Goal: Navigation & Orientation: Find specific page/section

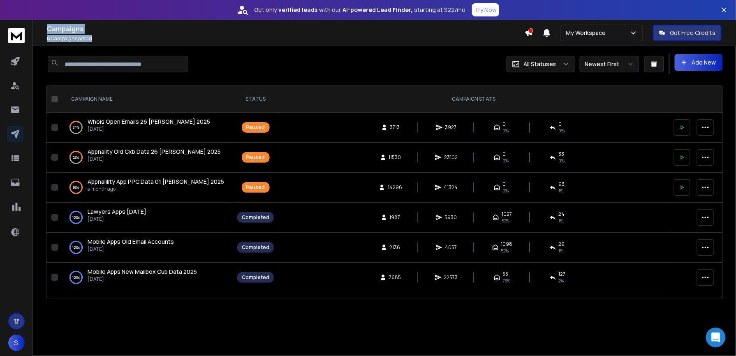
drag, startPoint x: 72, startPoint y: 38, endPoint x: 39, endPoint y: 28, distance: 33.6
click at [39, 28] on div "Campaigns 6 Campaigns added My Workspace Get Free Credits" at bounding box center [368, 33] width 736 height 26
drag, startPoint x: 39, startPoint y: 28, endPoint x: 207, endPoint y: 35, distance: 167.9
click at [207, 35] on p "6 Campaigns added" at bounding box center [286, 38] width 478 height 7
click at [18, 100] on div at bounding box center [16, 148] width 19 height 190
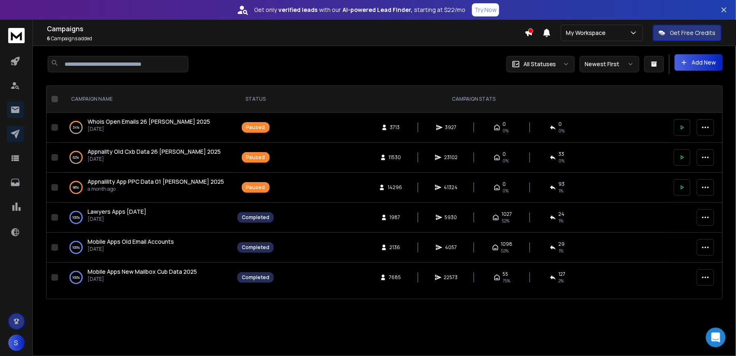
click at [16, 109] on icon at bounding box center [15, 110] width 10 height 10
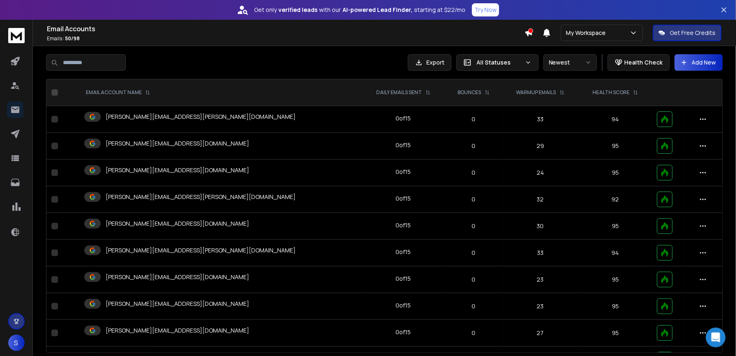
drag, startPoint x: 259, startPoint y: 10, endPoint x: 461, endPoint y: 9, distance: 202.3
click at [461, 9] on p "Get only verified leads with our AI-powered Lead Finder, starting at $22/mo" at bounding box center [359, 10] width 211 height 8
drag, startPoint x: 461, startPoint y: 9, endPoint x: 426, endPoint y: 9, distance: 34.9
click at [426, 9] on p "Get only verified leads with our AI-powered Lead Finder, starting at $22/mo" at bounding box center [359, 10] width 211 height 8
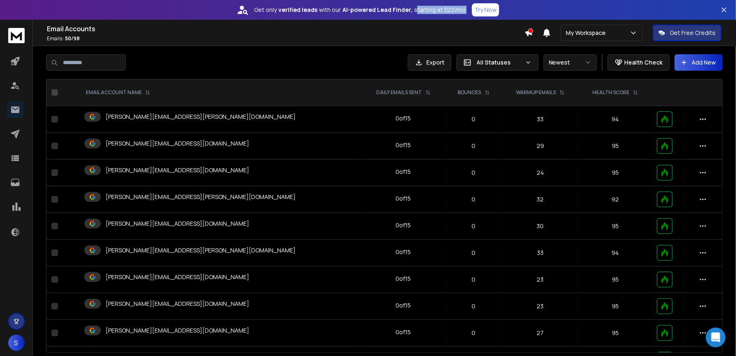
click at [426, 9] on p "Get only verified leads with our AI-powered Lead Finder, starting at $22/mo" at bounding box center [359, 10] width 211 height 8
drag, startPoint x: 426, startPoint y: 9, endPoint x: 363, endPoint y: 10, distance: 63.7
click at [363, 10] on strong "AI-powered Lead Finder," at bounding box center [377, 10] width 70 height 8
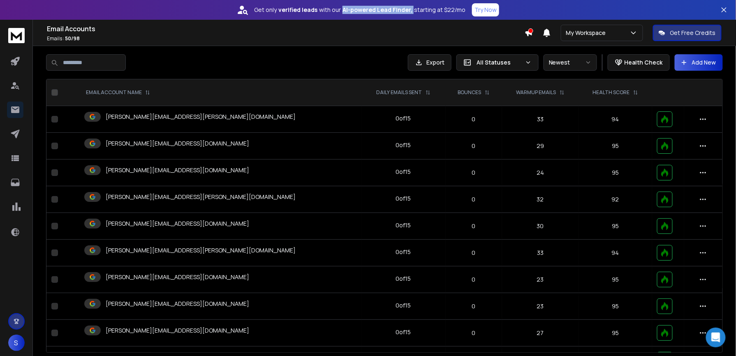
click at [363, 10] on strong "AI-powered Lead Finder," at bounding box center [377, 10] width 70 height 8
drag, startPoint x: 363, startPoint y: 10, endPoint x: 345, endPoint y: 21, distance: 20.8
click at [348, 21] on div "Email Accounts Emails : 50 / 98 My Workspace Get Free Credits" at bounding box center [368, 33] width 736 height 26
drag, startPoint x: 259, startPoint y: 10, endPoint x: 462, endPoint y: 12, distance: 203.5
click at [462, 12] on p "Get only verified leads with our AI-powered Lead Finder, starting at $22/mo" at bounding box center [359, 10] width 211 height 8
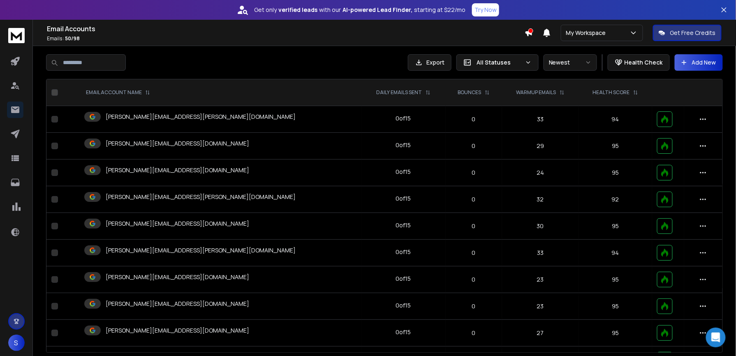
drag, startPoint x: 462, startPoint y: 12, endPoint x: 418, endPoint y: 21, distance: 45.3
click at [418, 21] on div "Email Accounts Emails : 50 / 98 My Workspace Get Free Credits" at bounding box center [368, 33] width 736 height 26
click at [16, 134] on icon at bounding box center [15, 134] width 9 height 9
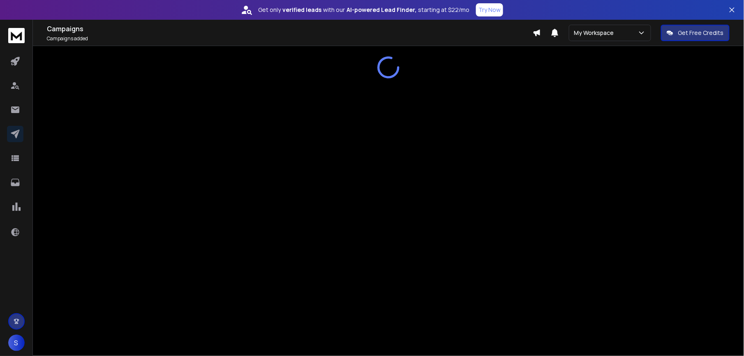
click at [5, 104] on div "S" at bounding box center [16, 190] width 33 height 340
click at [14, 109] on icon at bounding box center [15, 110] width 10 height 10
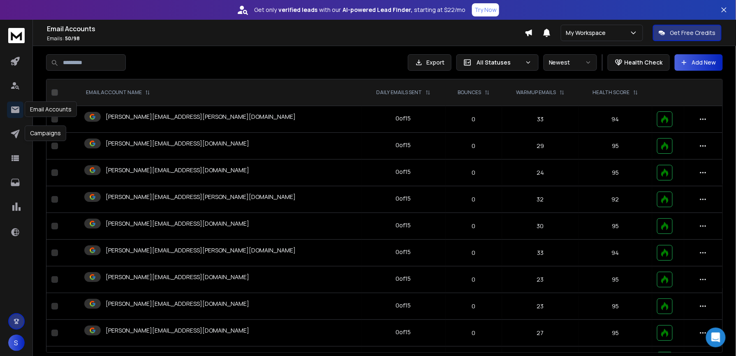
click at [25, 111] on div "Email Accounts" at bounding box center [51, 110] width 52 height 16
click at [10, 139] on link at bounding box center [15, 134] width 16 height 16
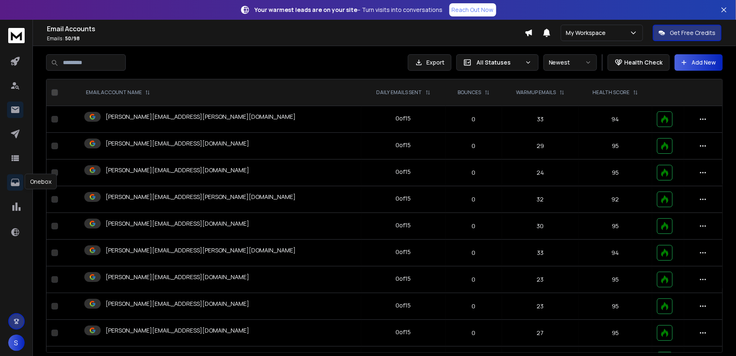
click at [8, 185] on link at bounding box center [15, 182] width 16 height 16
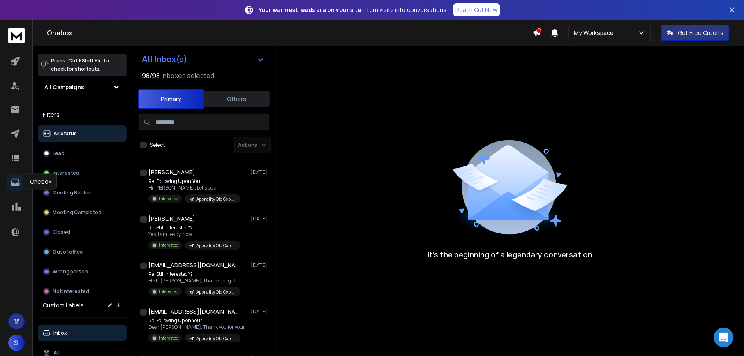
click at [240, 98] on button "Others" at bounding box center [237, 99] width 66 height 18
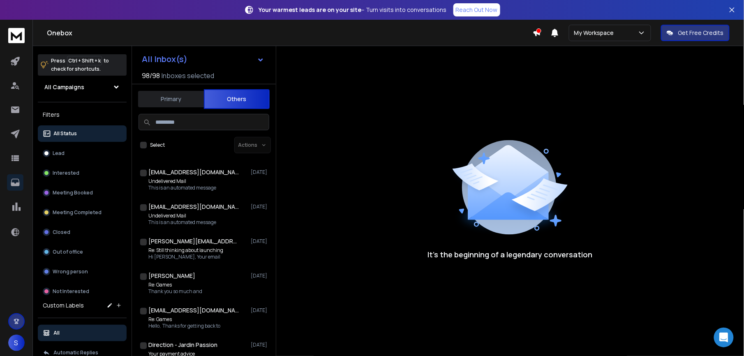
click at [173, 103] on button "Primary" at bounding box center [171, 99] width 66 height 18
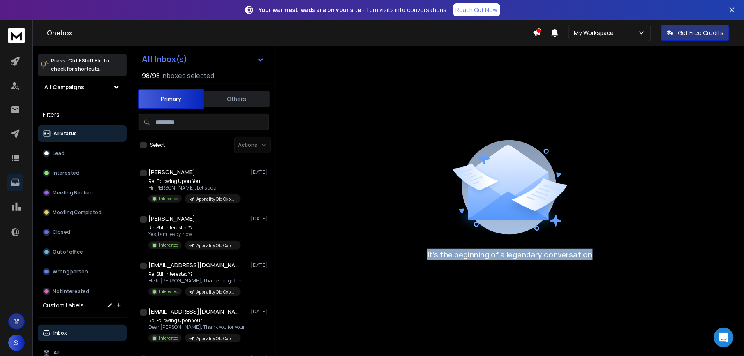
drag, startPoint x: 405, startPoint y: 257, endPoint x: 592, endPoint y: 256, distance: 187.1
click at [592, 256] on div "It’s the beginning of a legendary conversation" at bounding box center [510, 197] width 468 height 303
drag, startPoint x: 592, startPoint y: 256, endPoint x: 553, endPoint y: 255, distance: 39.5
click at [553, 255] on p "It’s the beginning of a legendary conversation" at bounding box center [510, 255] width 165 height 12
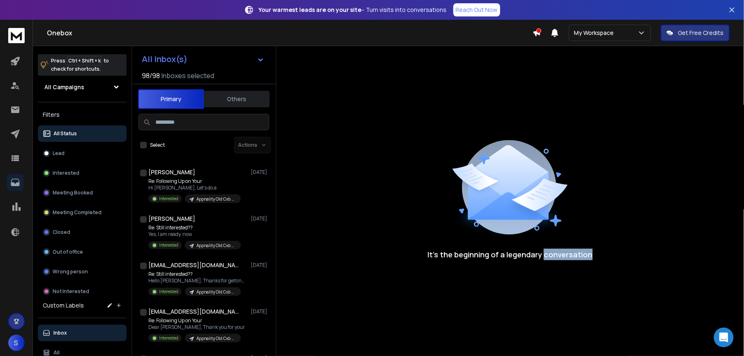
click at [553, 255] on p "It’s the beginning of a legendary conversation" at bounding box center [510, 255] width 165 height 12
drag, startPoint x: 553, startPoint y: 255, endPoint x: 566, endPoint y: 263, distance: 15.5
click at [550, 275] on div "It’s the beginning of a legendary conversation" at bounding box center [510, 197] width 468 height 303
click at [443, 260] on div "It’s the beginning of a legendary conversation" at bounding box center [510, 197] width 468 height 303
drag, startPoint x: 388, startPoint y: 261, endPoint x: 608, endPoint y: 262, distance: 219.6
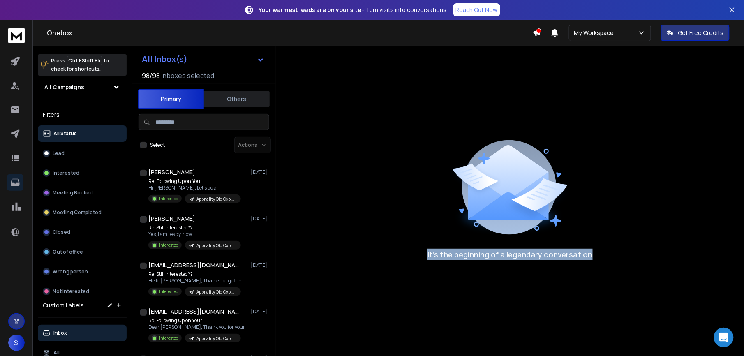
click at [608, 262] on div "It’s the beginning of a legendary conversation" at bounding box center [510, 197] width 468 height 303
drag, startPoint x: 608, startPoint y: 262, endPoint x: 571, endPoint y: 257, distance: 37.4
click at [571, 257] on p "It’s the beginning of a legendary conversation" at bounding box center [510, 255] width 165 height 12
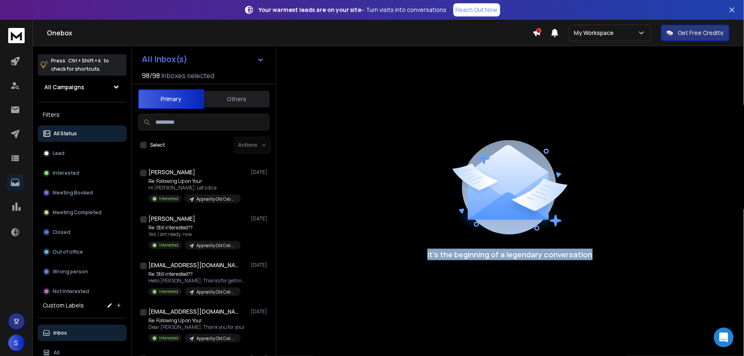
drag, startPoint x: 571, startPoint y: 257, endPoint x: 563, endPoint y: 268, distance: 13.9
click at [558, 270] on div "It’s the beginning of a legendary conversation" at bounding box center [510, 197] width 468 height 303
drag, startPoint x: 619, startPoint y: 257, endPoint x: 422, endPoint y: 250, distance: 197.1
click at [422, 250] on div "It’s the beginning of a legendary conversation" at bounding box center [510, 197] width 468 height 303
drag, startPoint x: 422, startPoint y: 250, endPoint x: 421, endPoint y: 273, distance: 22.6
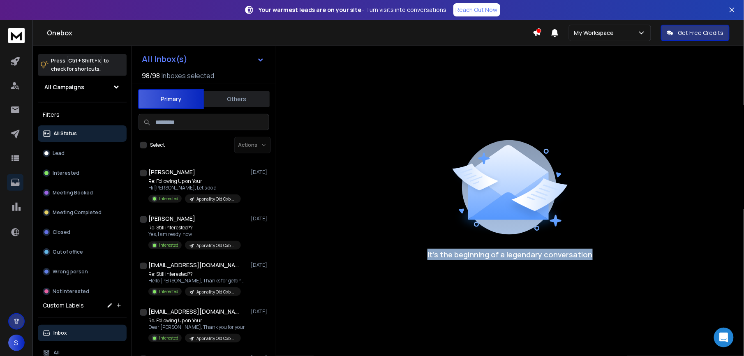
click at [421, 273] on div "It’s the beginning of a legendary conversation" at bounding box center [510, 197] width 468 height 303
